Goal: Find specific page/section: Find specific page/section

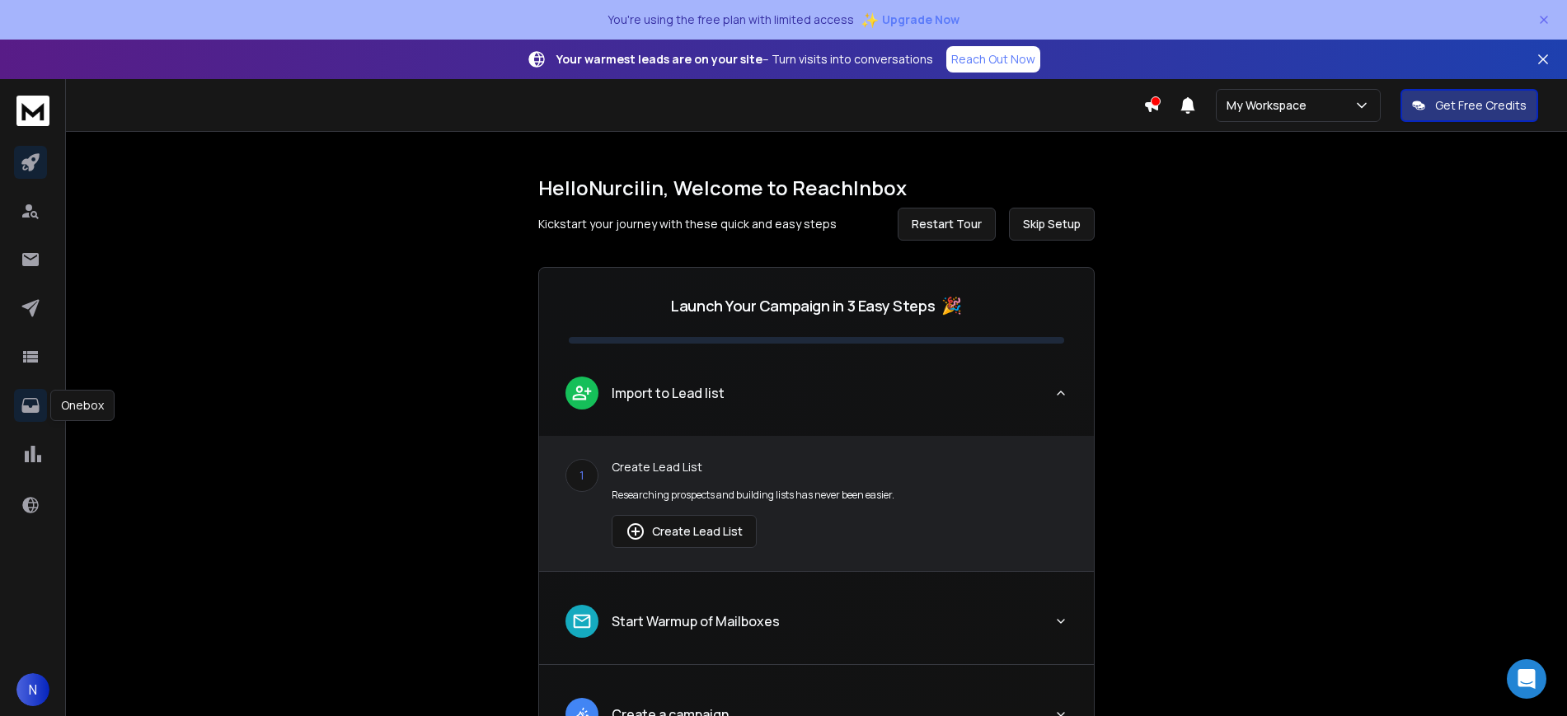
click at [42, 390] on link at bounding box center [30, 405] width 33 height 33
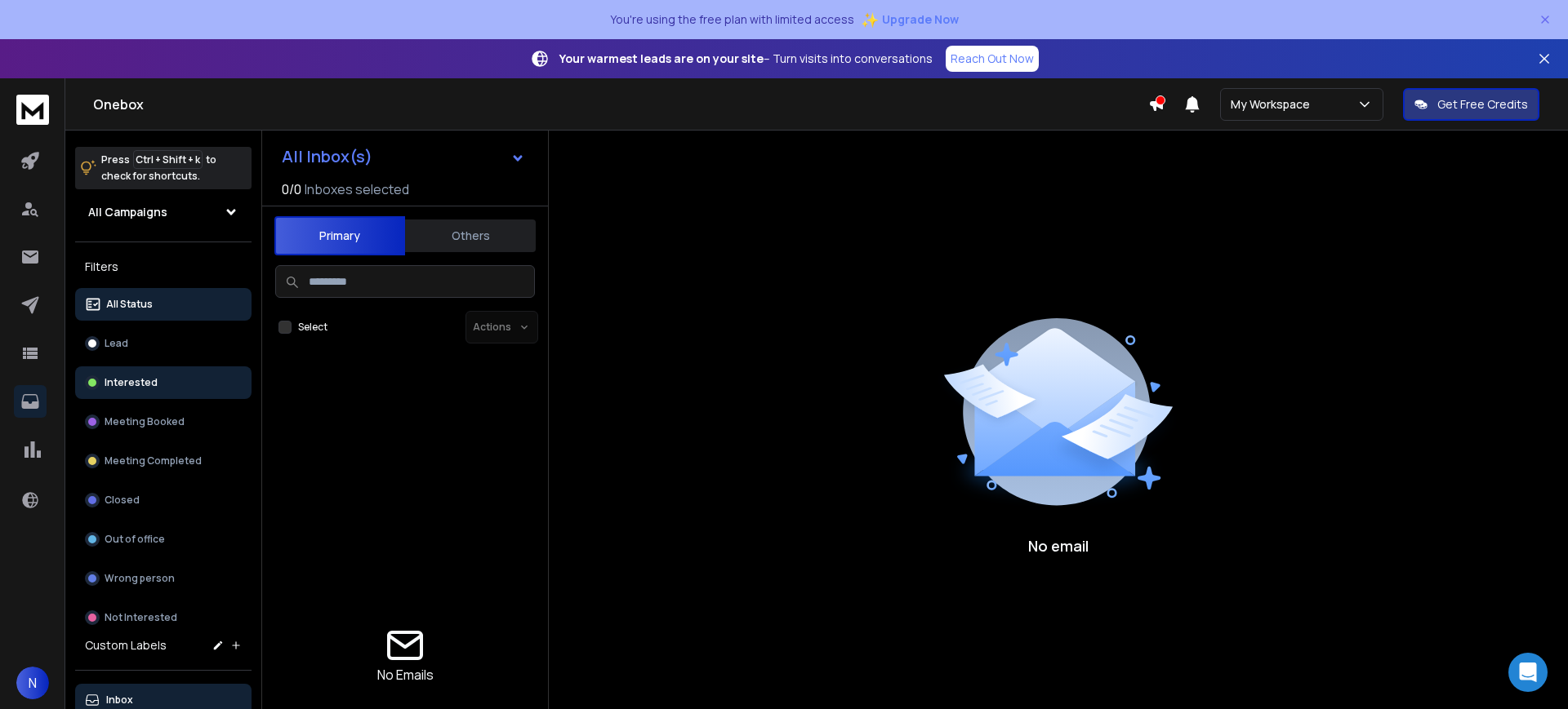
click at [133, 378] on p "Interested" at bounding box center [132, 382] width 53 height 13
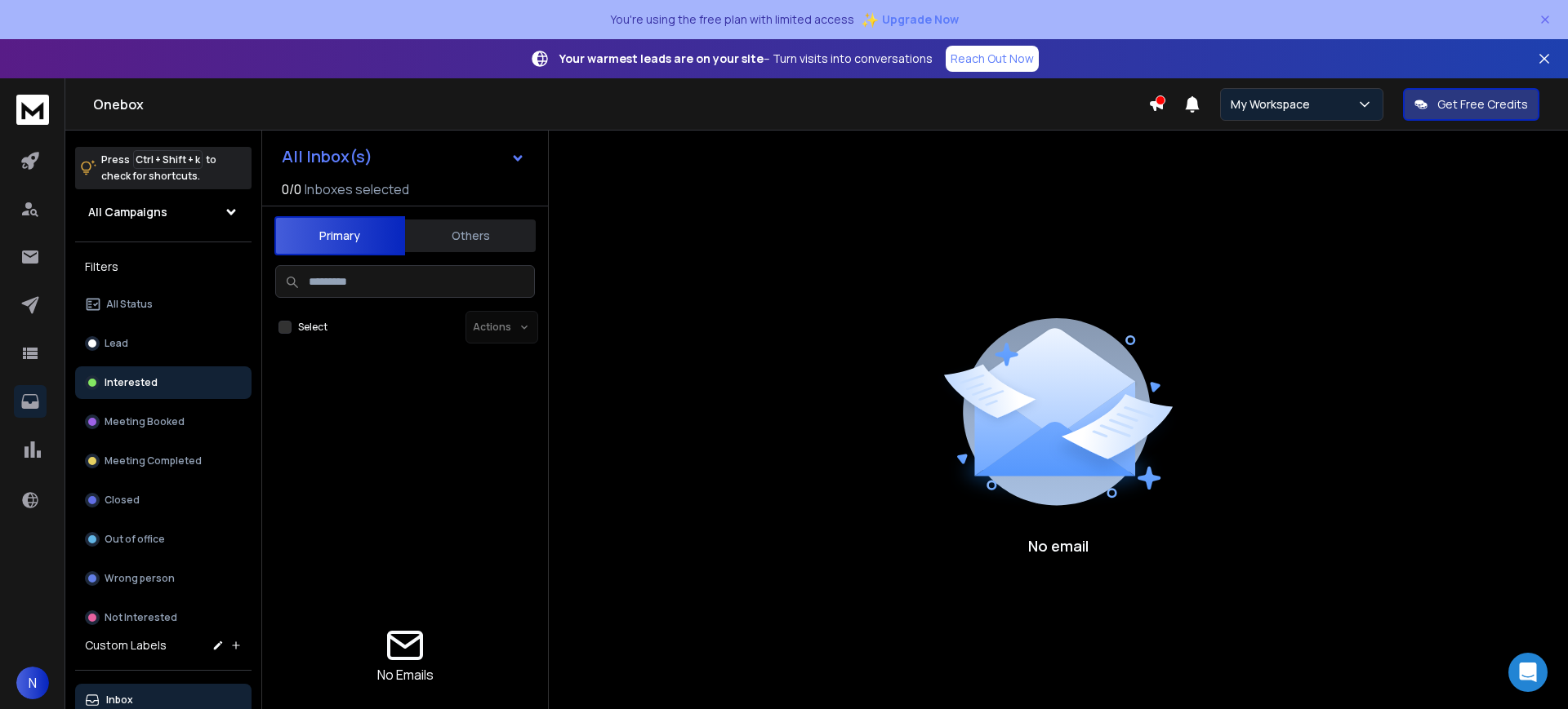
click at [1368, 102] on icon "button" at bounding box center [1364, 104] width 16 height 16
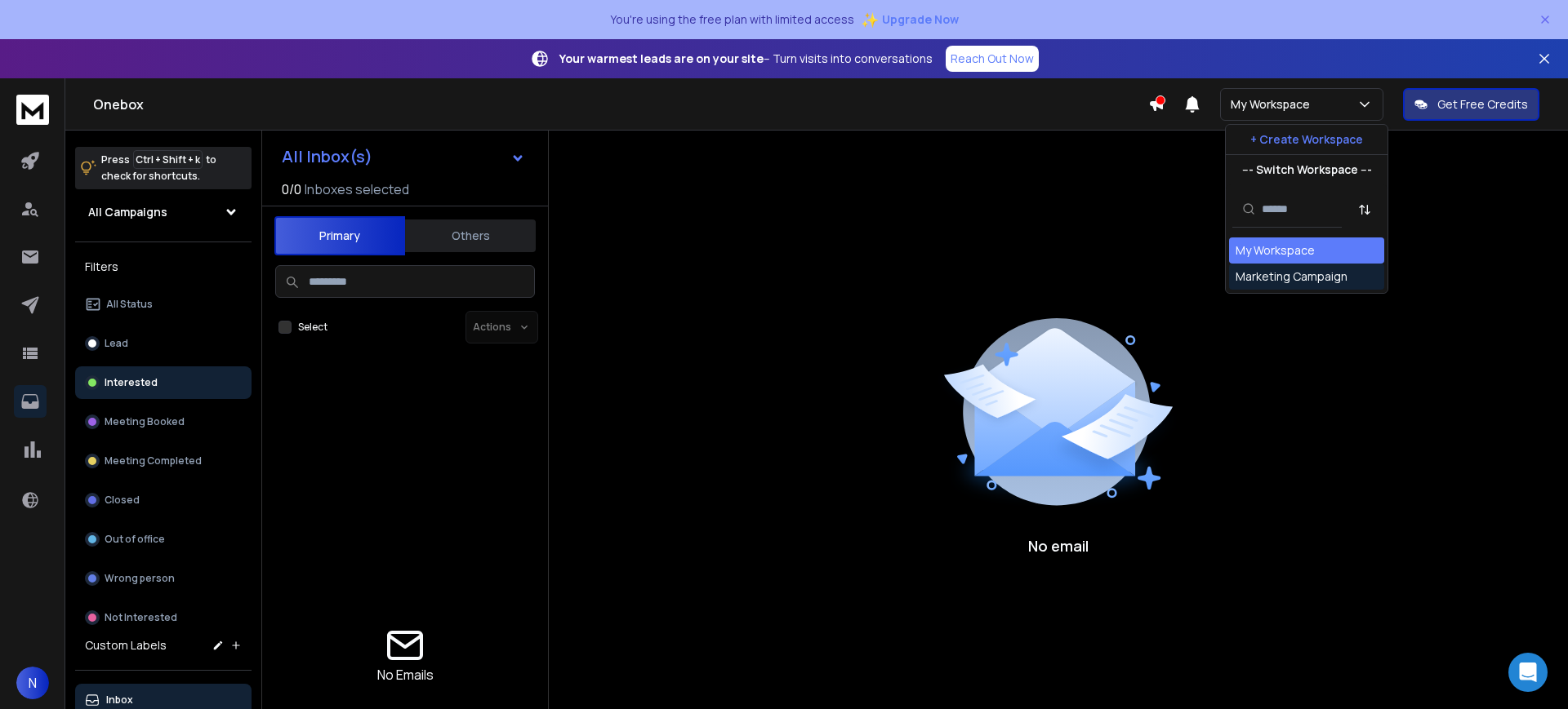
click at [1270, 270] on div "Marketing Campaign" at bounding box center [1291, 276] width 112 height 16
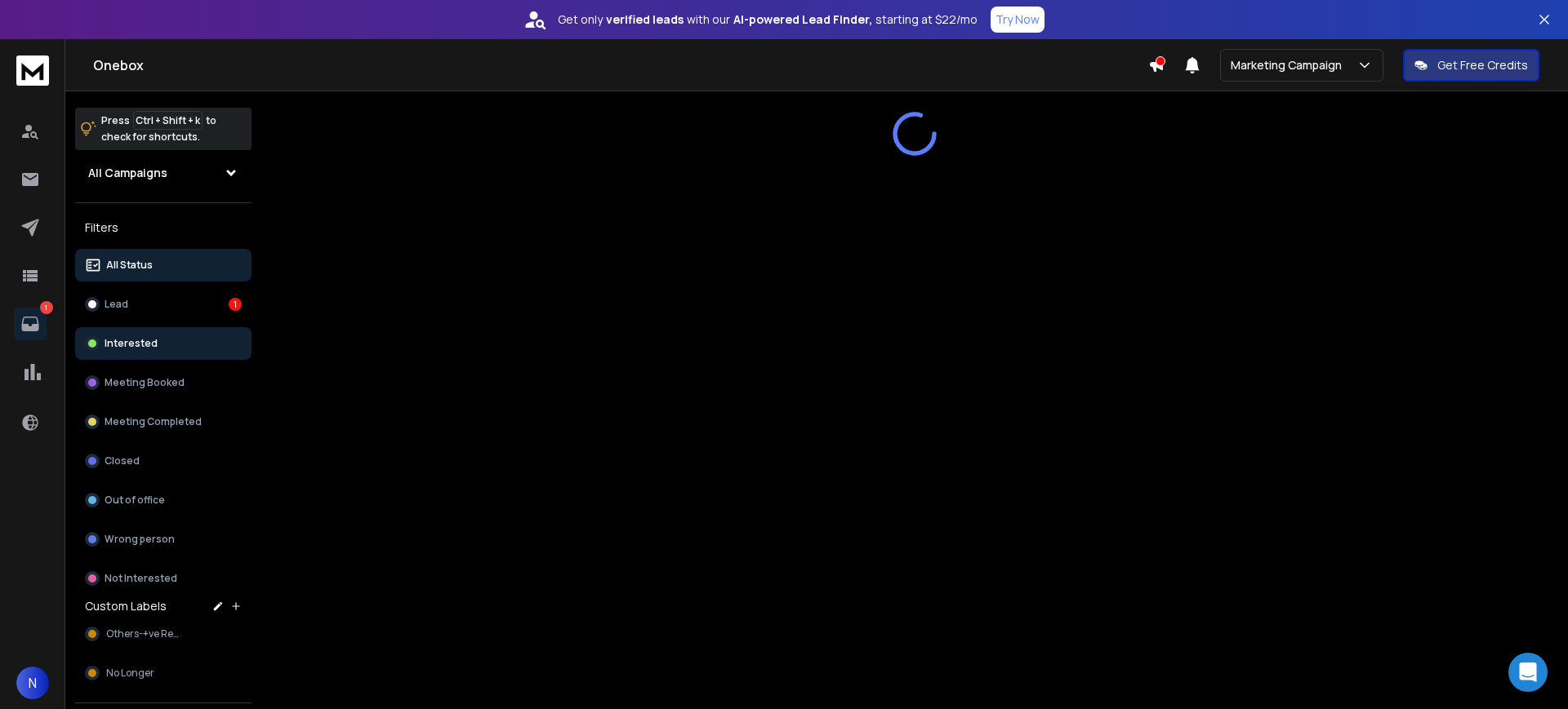
click at [131, 340] on p "Interested" at bounding box center [132, 343] width 53 height 13
